Goal: Check status: Check status

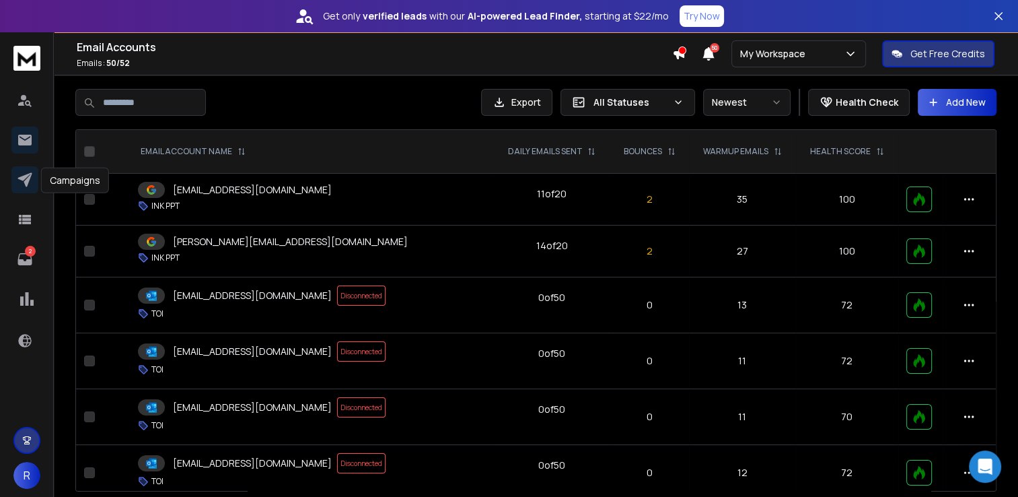
click at [30, 171] on link at bounding box center [24, 179] width 27 height 27
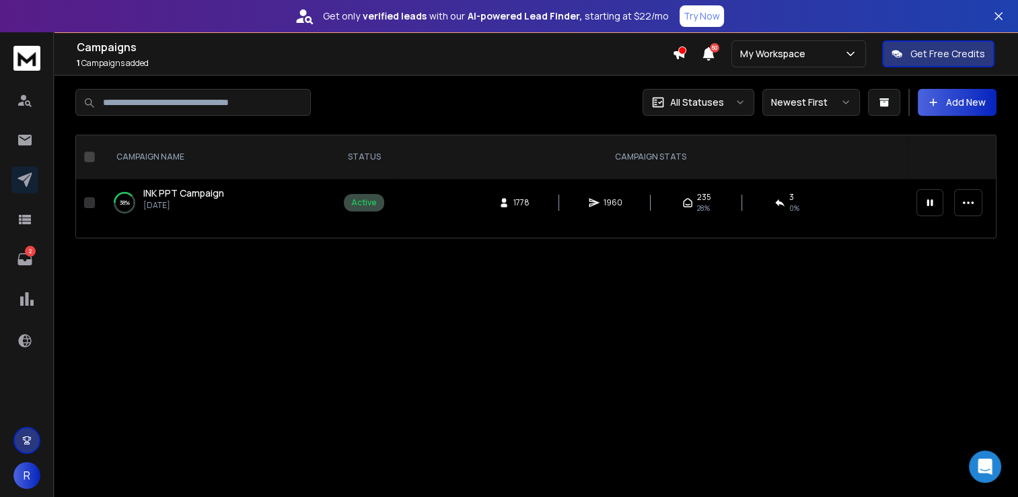
click at [211, 192] on span "INK PPT Campaign" at bounding box center [183, 192] width 81 height 13
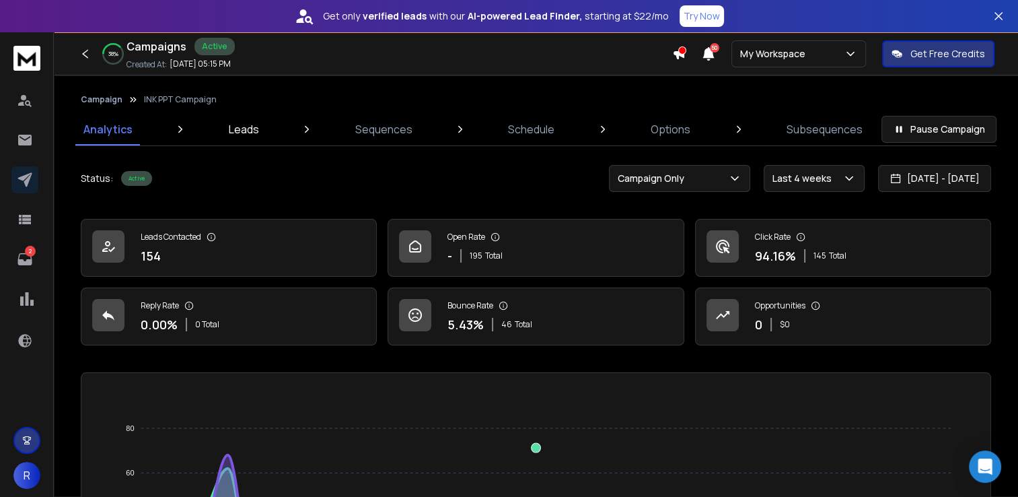
click at [248, 136] on p "Leads" at bounding box center [244, 129] width 30 height 16
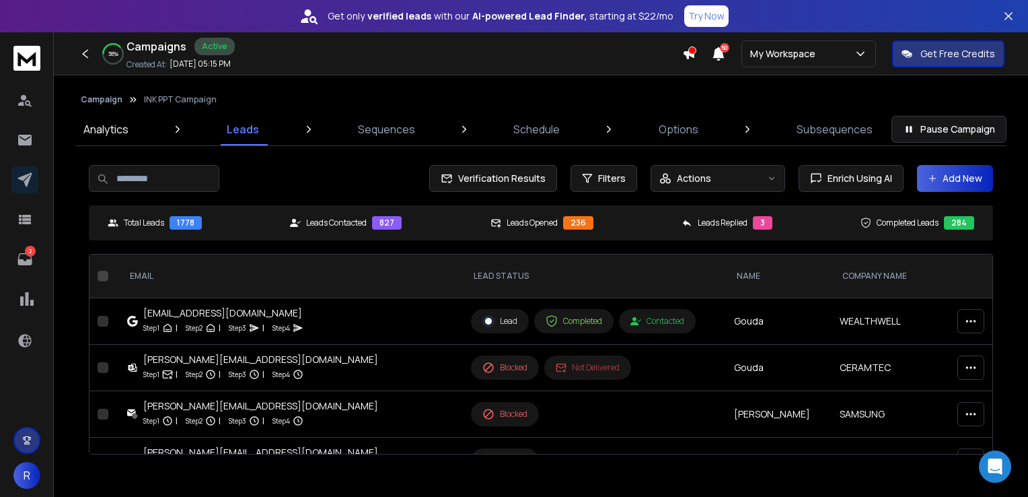
click at [105, 133] on p "Analytics" at bounding box center [105, 129] width 45 height 16
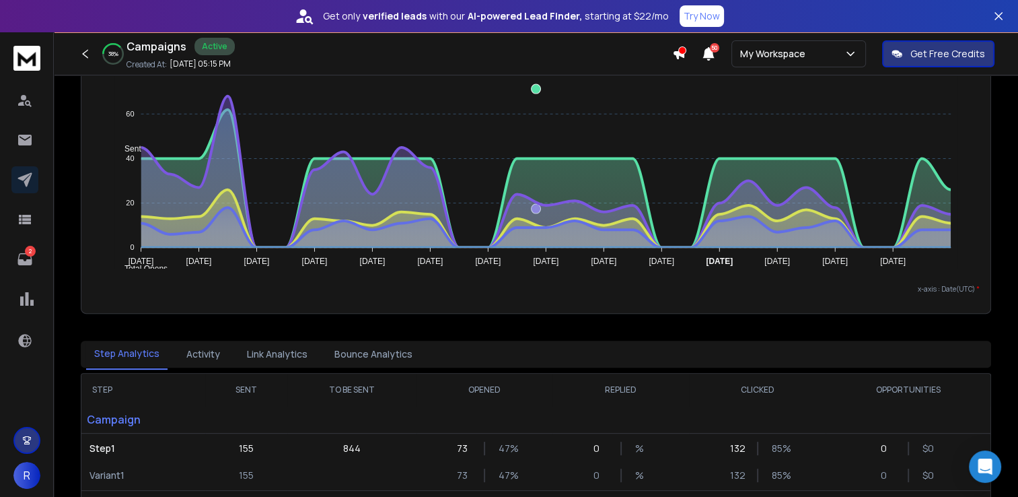
scroll to position [363, 0]
